Goal: Navigation & Orientation: Find specific page/section

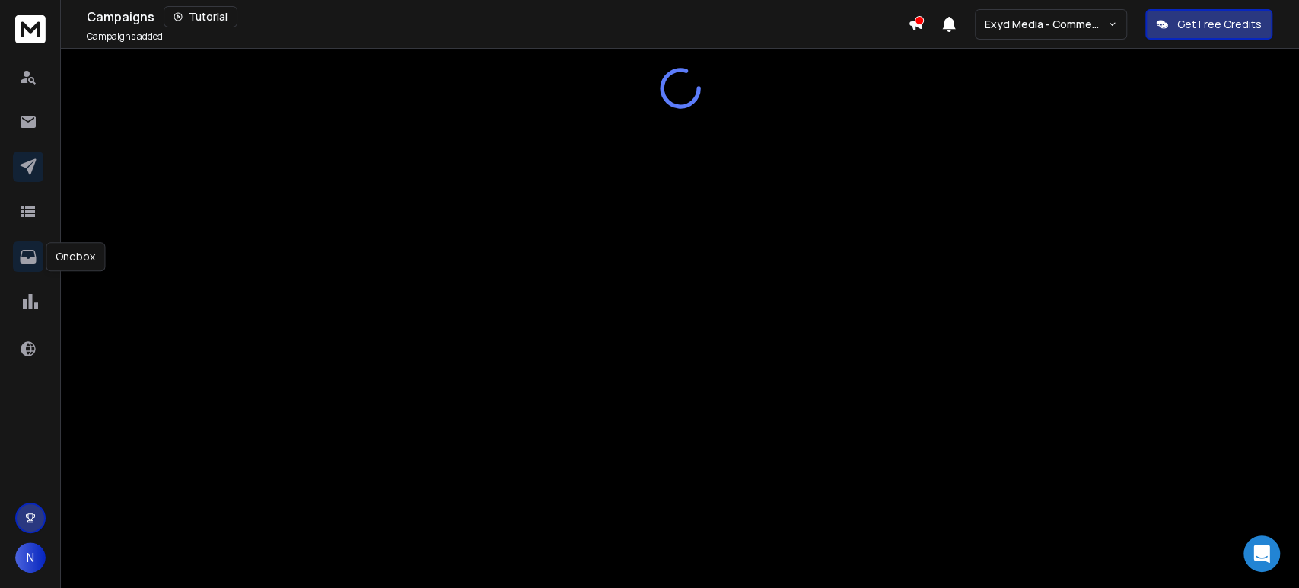
click at [29, 254] on icon at bounding box center [28, 256] width 18 height 18
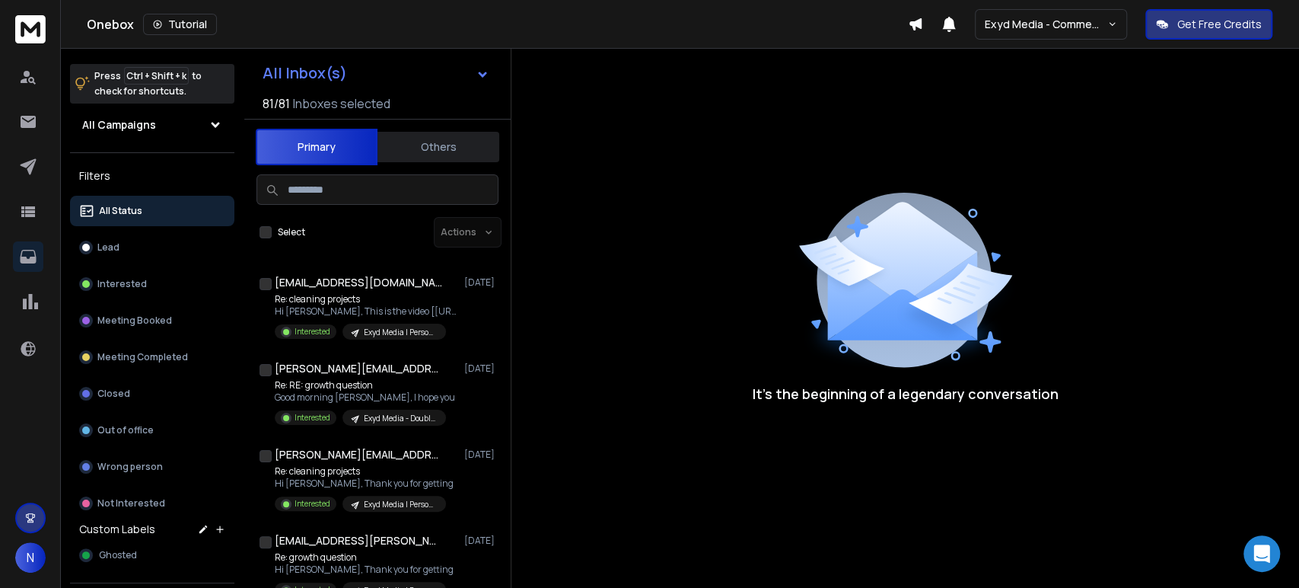
click at [415, 158] on button "Others" at bounding box center [438, 146] width 122 height 33
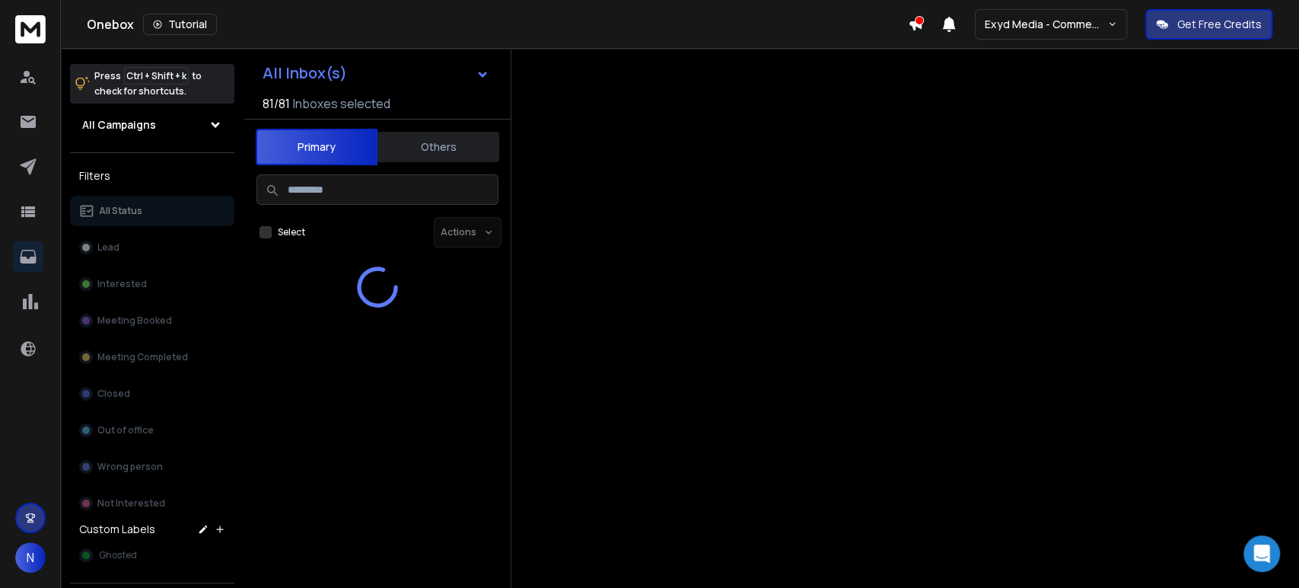
click at [301, 163] on button "Primary" at bounding box center [317, 147] width 122 height 37
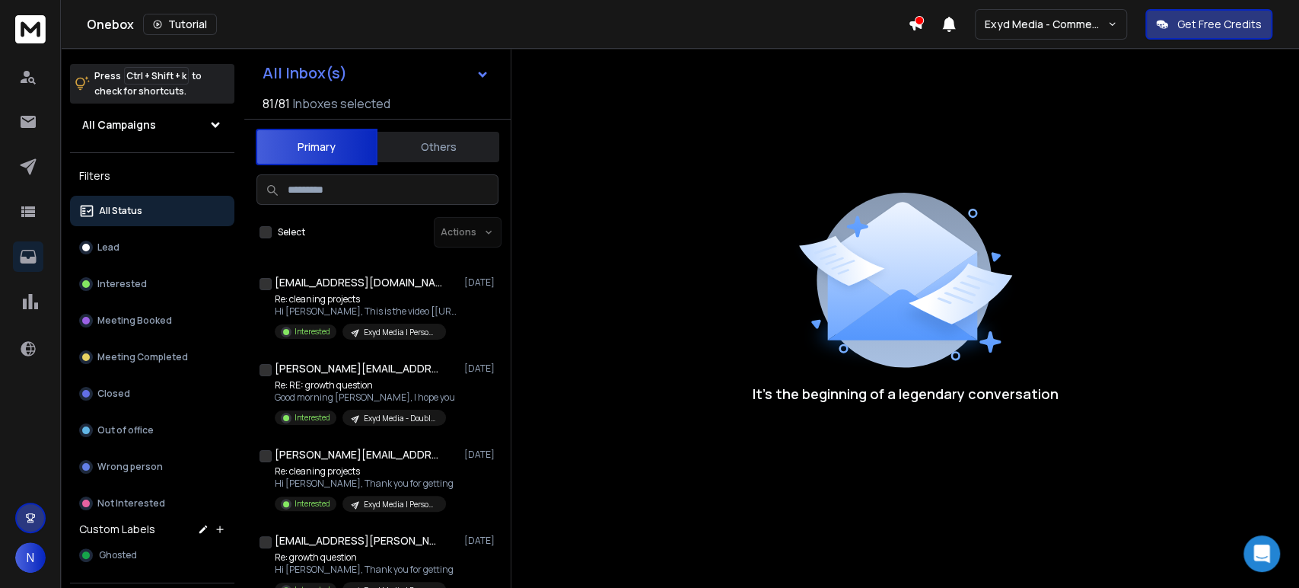
click at [954, 585] on div "It’s the beginning of a legendary conversation" at bounding box center [905, 343] width 788 height 588
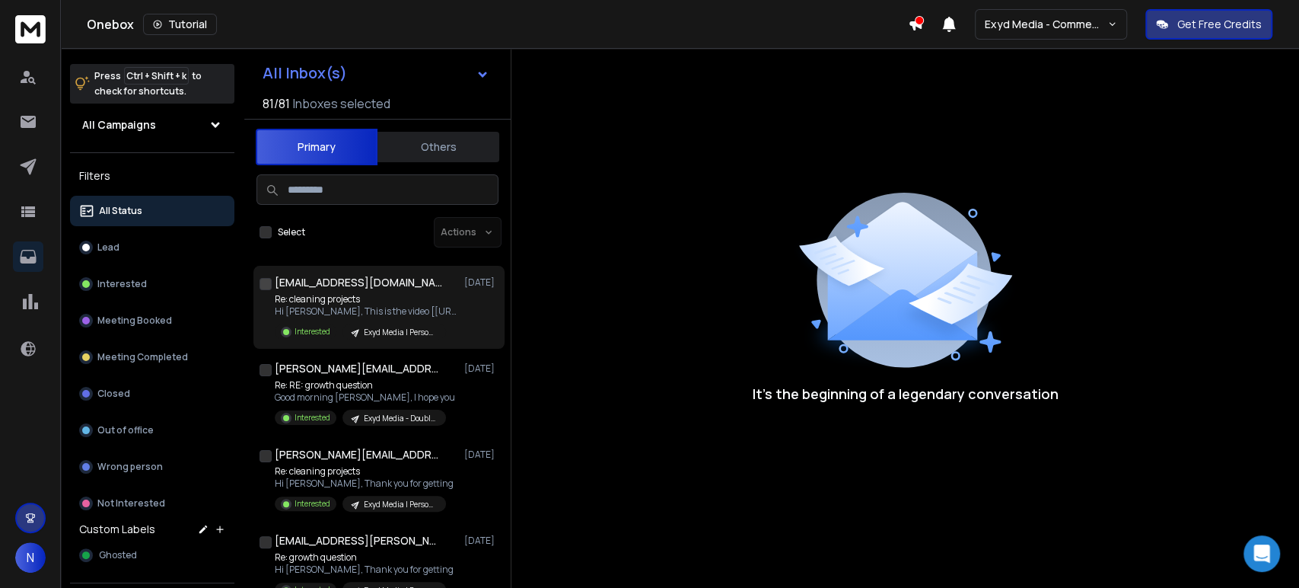
click at [427, 284] on h1 "[EMAIL_ADDRESS][DOMAIN_NAME]" at bounding box center [358, 282] width 167 height 15
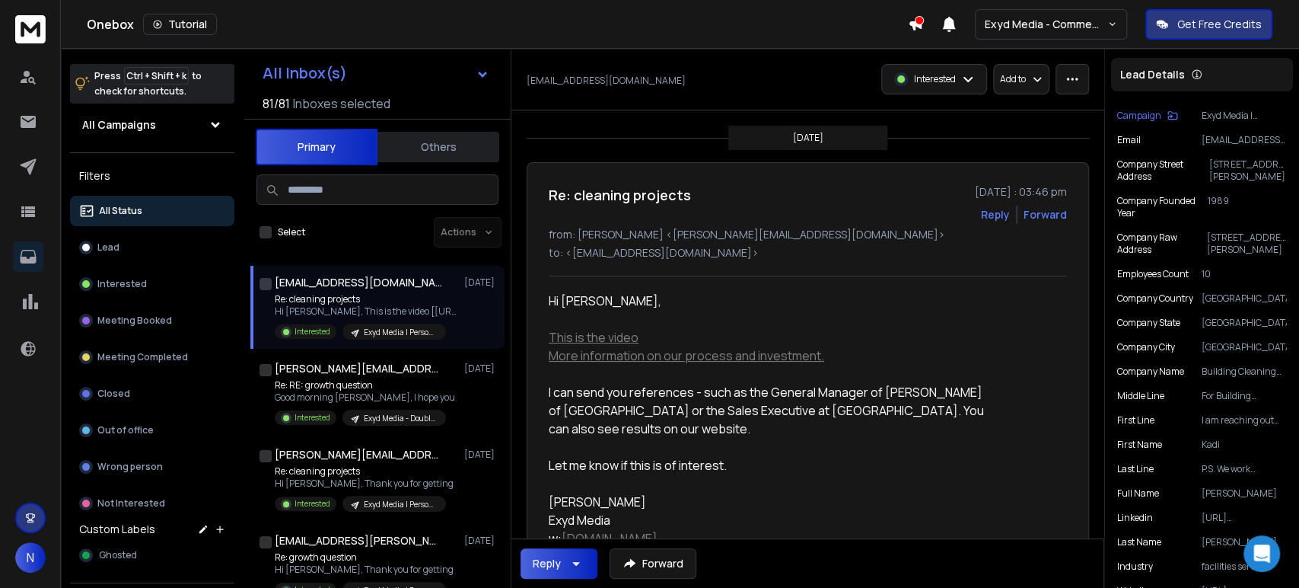
click at [447, 150] on button "Others" at bounding box center [438, 146] width 122 height 33
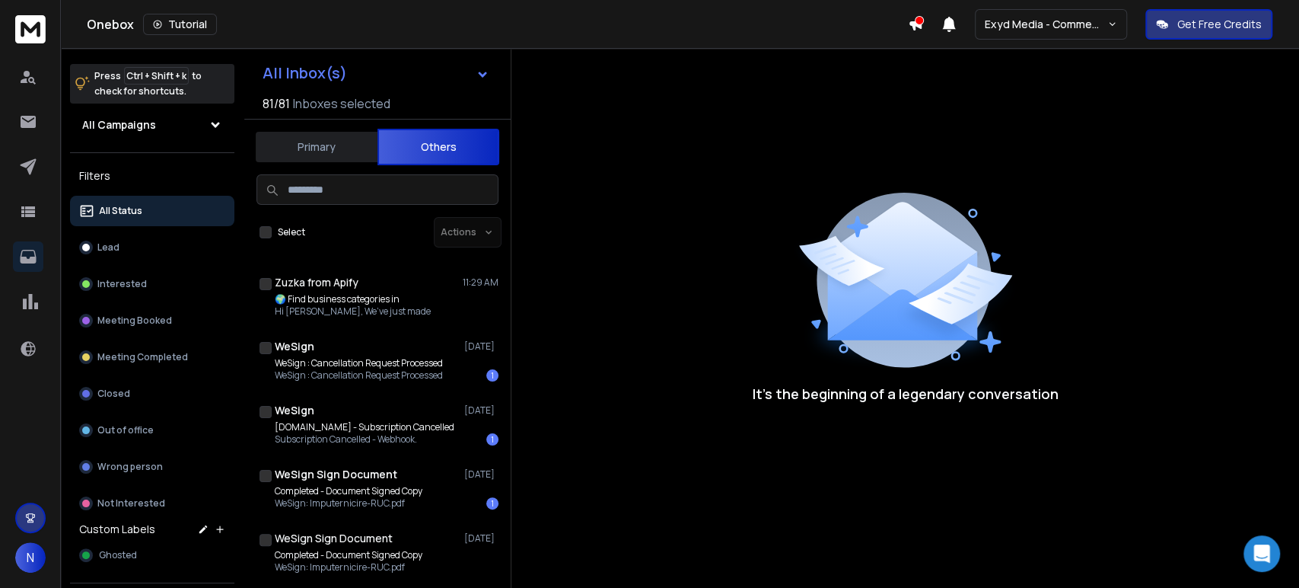
click at [297, 132] on button "Primary" at bounding box center [317, 146] width 122 height 33
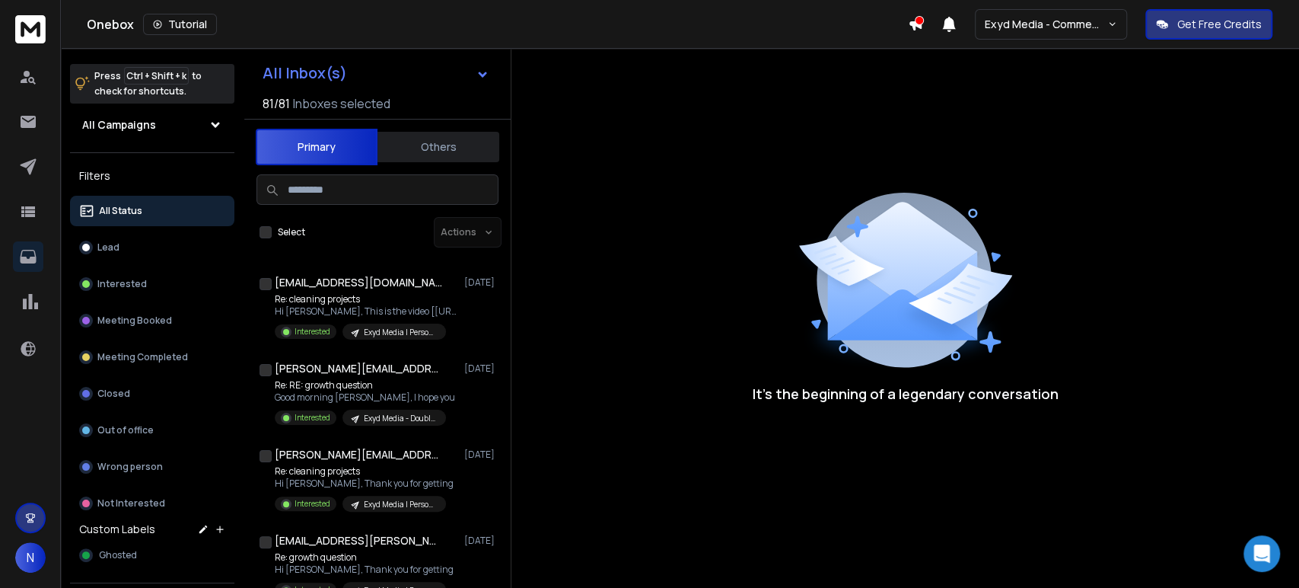
click at [412, 151] on button "Others" at bounding box center [438, 146] width 122 height 33
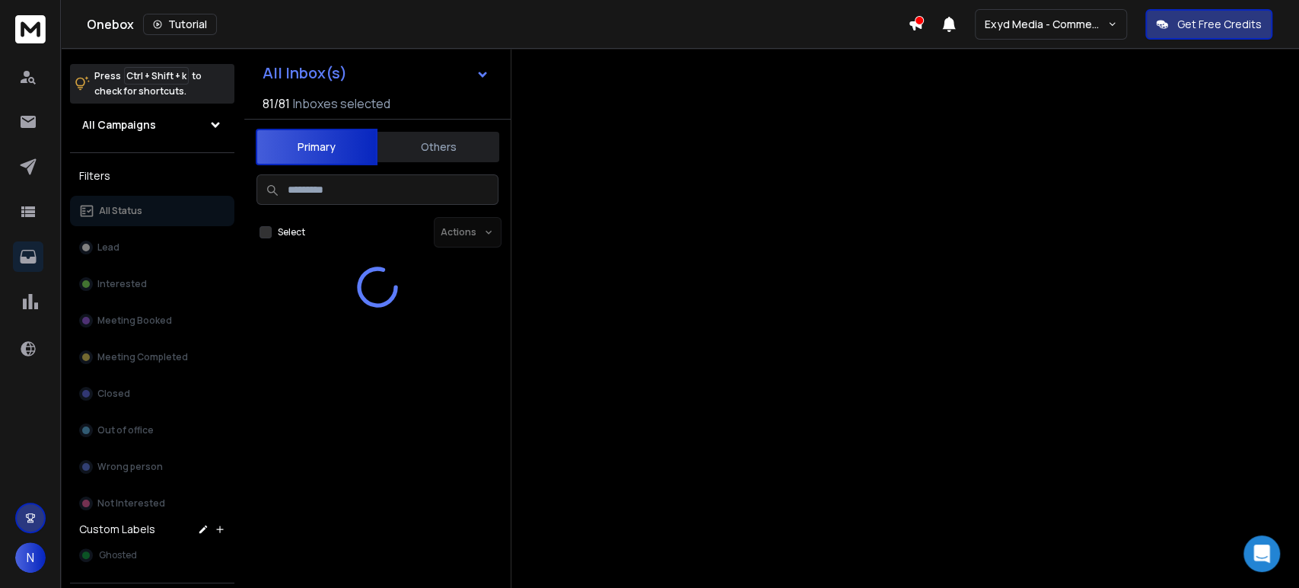
click at [332, 151] on button "Primary" at bounding box center [317, 147] width 122 height 37
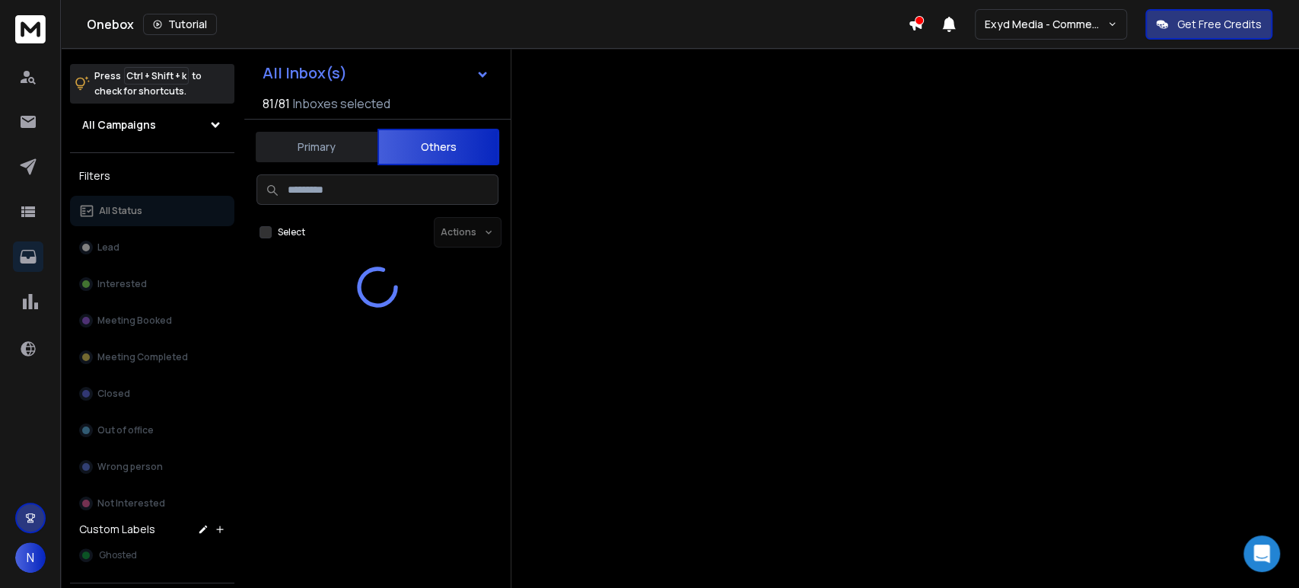
click at [390, 158] on button "Others" at bounding box center [438, 147] width 122 height 37
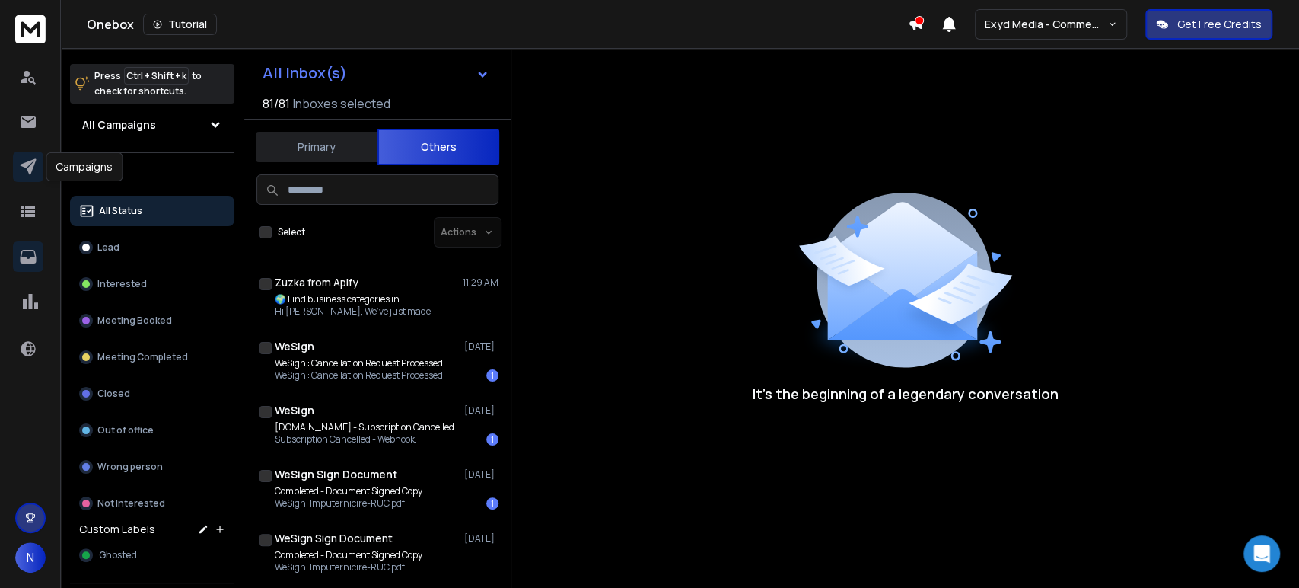
click at [27, 162] on icon at bounding box center [28, 167] width 16 height 16
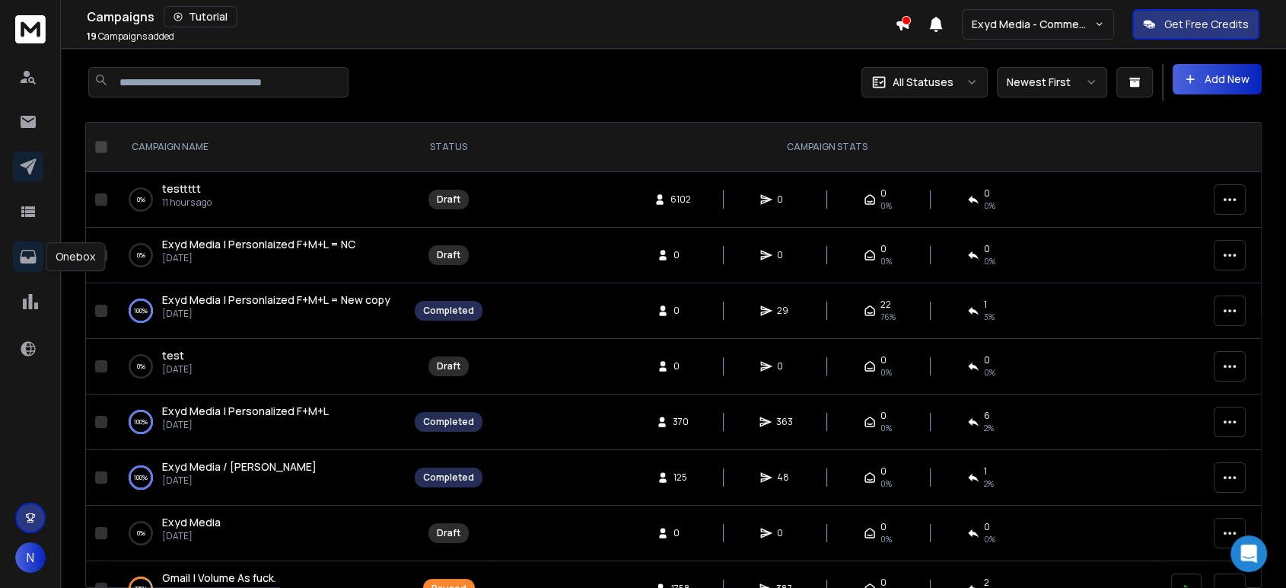
click at [29, 247] on icon at bounding box center [28, 256] width 18 height 18
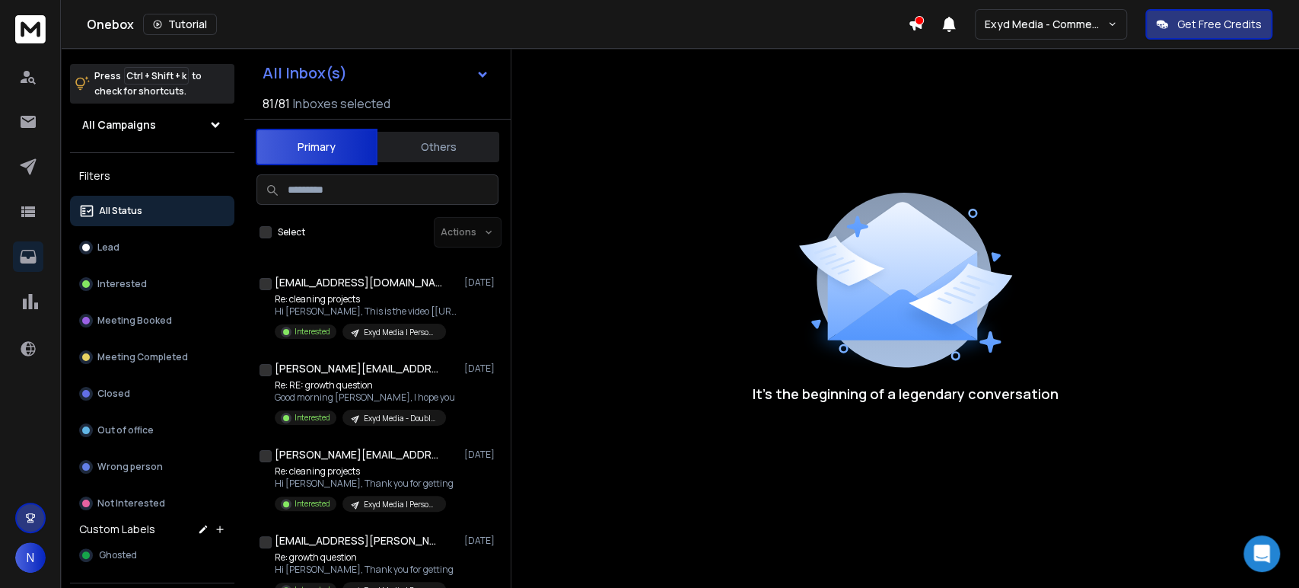
click at [415, 164] on div "Primary Others Select Actions proposals@buildingcleaningservices.com.au 08 Oct …" at bounding box center [377, 414] width 266 height 565
click at [410, 157] on button "Others" at bounding box center [438, 146] width 122 height 33
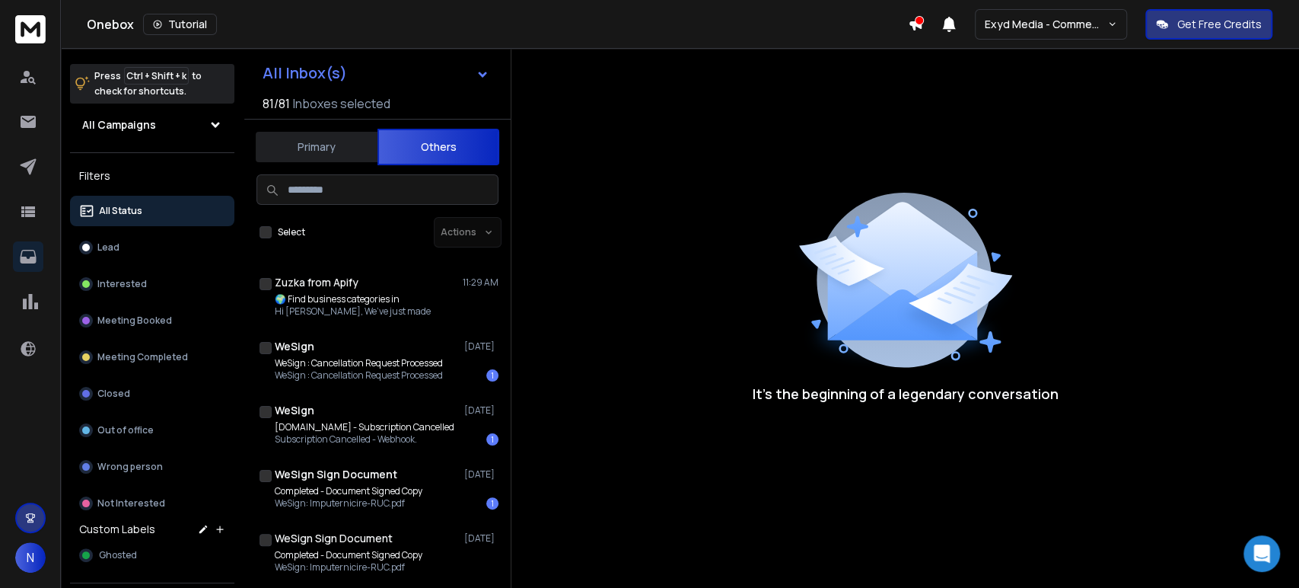
click at [320, 151] on button "Primary" at bounding box center [317, 146] width 122 height 33
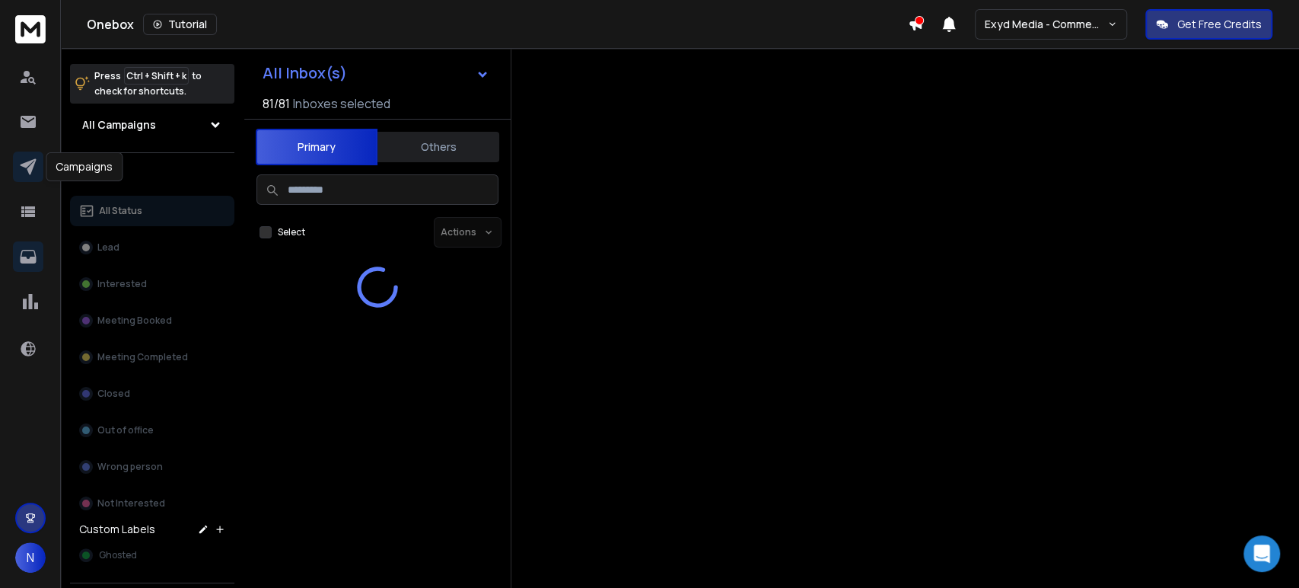
click at [30, 154] on link at bounding box center [28, 166] width 30 height 30
